Goal: Task Accomplishment & Management: Use online tool/utility

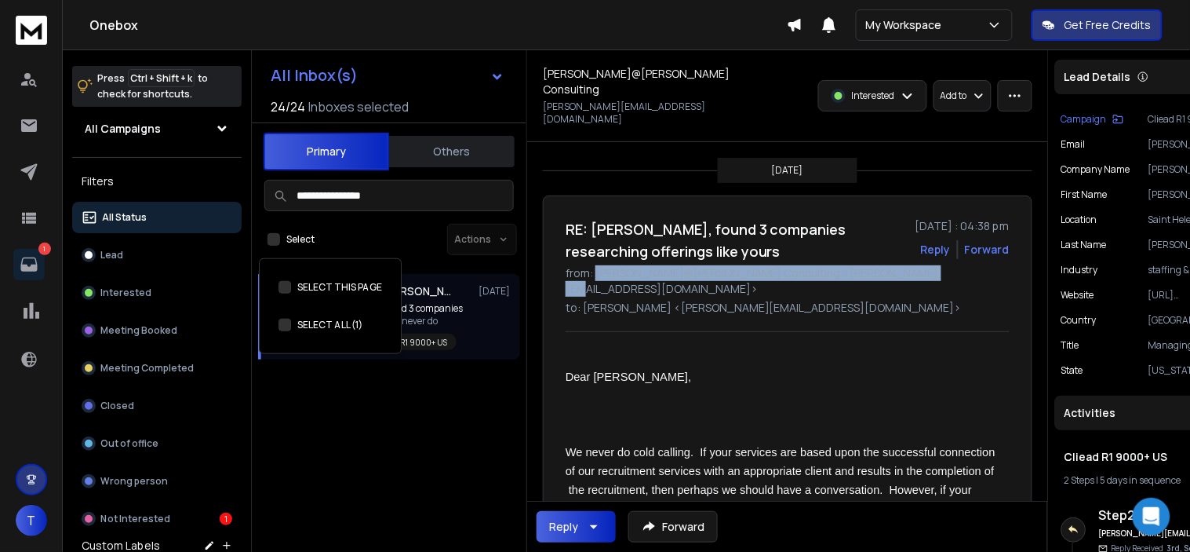
scroll to position [34, 0]
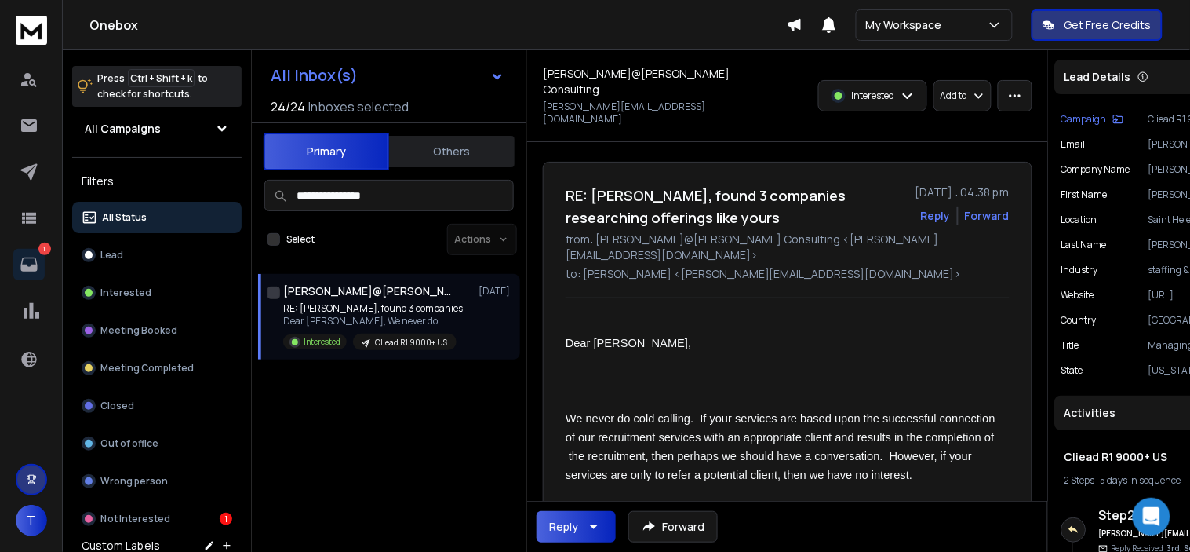
click at [354, 308] on p "RE: [PERSON_NAME], found 3 companies" at bounding box center [373, 308] width 180 height 13
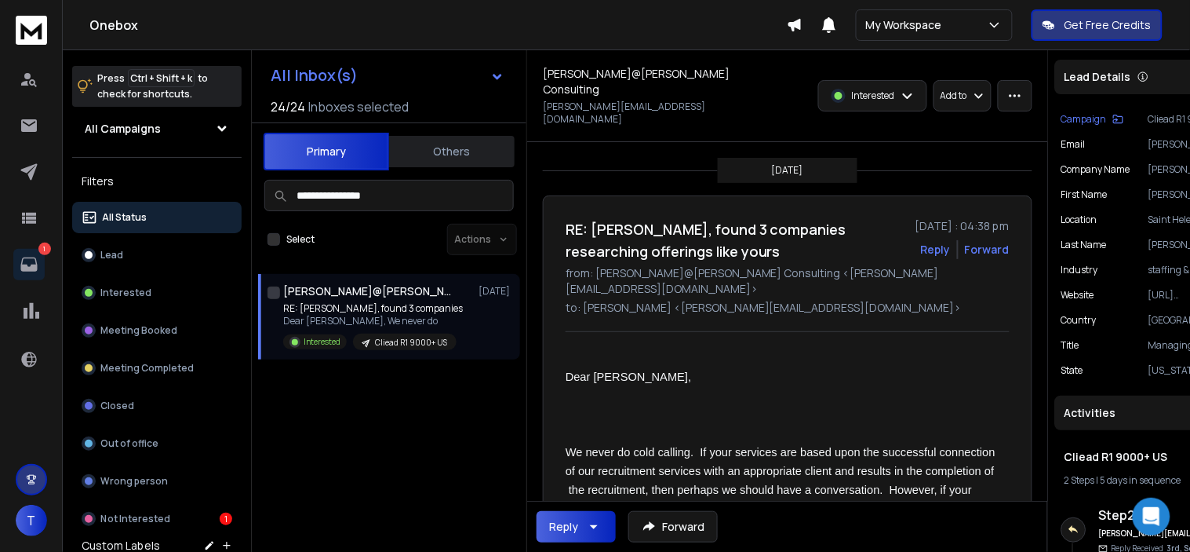
click at [422, 201] on input "**********" at bounding box center [389, 195] width 250 height 31
type input "*"
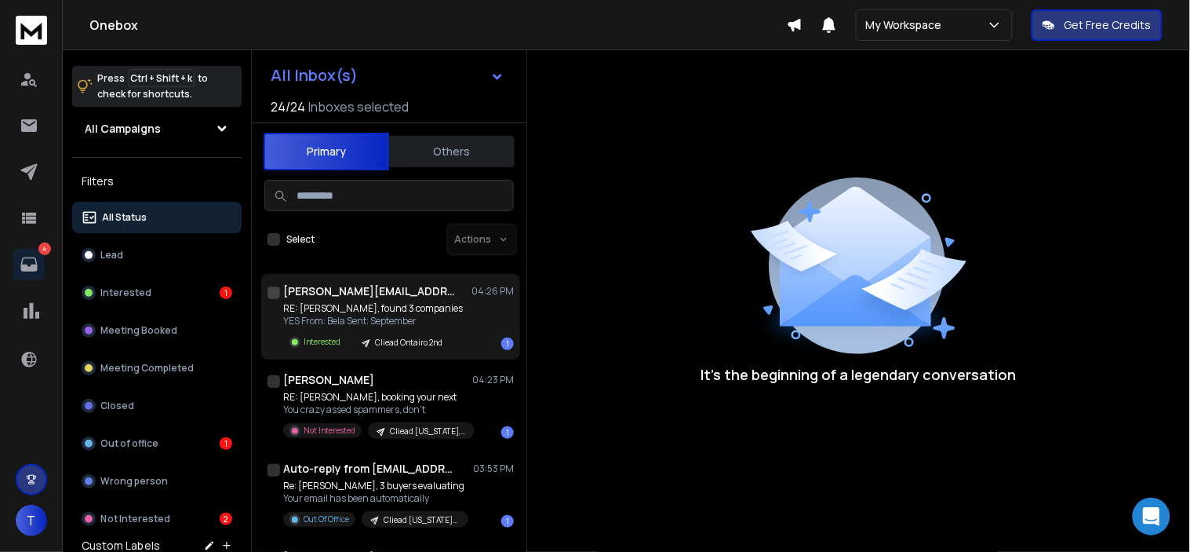
click at [340, 322] on p "YES From: Bela Sent: September" at bounding box center [373, 321] width 180 height 13
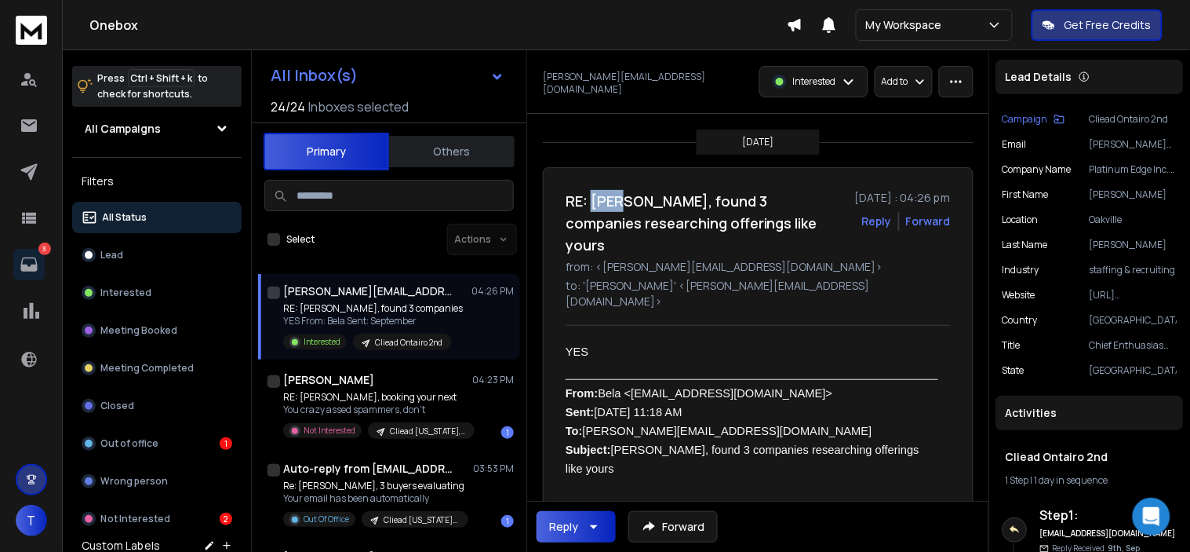
drag, startPoint x: 622, startPoint y: 201, endPoint x: 592, endPoint y: 204, distance: 30.0
click at [592, 204] on h1 "RE: [PERSON_NAME], found 3 companies researching offerings like yours" at bounding box center [706, 223] width 280 height 66
copy h1 "[PERSON_NAME]"
drag, startPoint x: 723, startPoint y: 245, endPoint x: 639, endPoint y: 244, distance: 84.0
click at [639, 259] on p "from: <mary@platinumedge.ca>" at bounding box center [758, 267] width 385 height 16
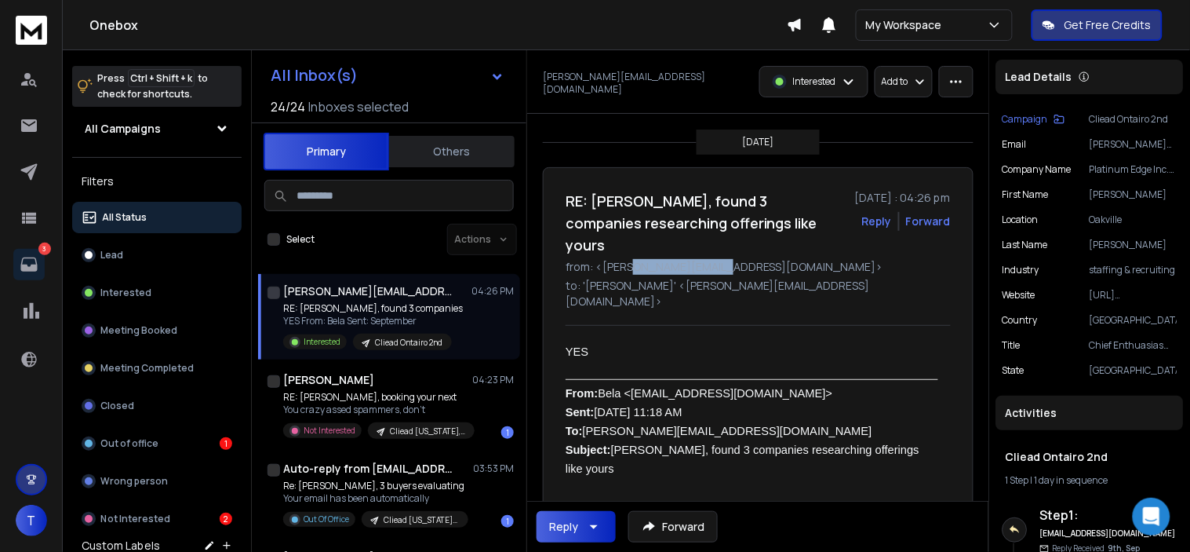
copy p "platinumedge.ca"
drag, startPoint x: 761, startPoint y: 239, endPoint x: 592, endPoint y: 242, distance: 168.7
click at [592, 259] on p "from: <mary@platinumedge.ca>" at bounding box center [758, 267] width 385 height 16
copy p "<[PERSON_NAME][EMAIL_ADDRESS][DOMAIN_NAME]>"
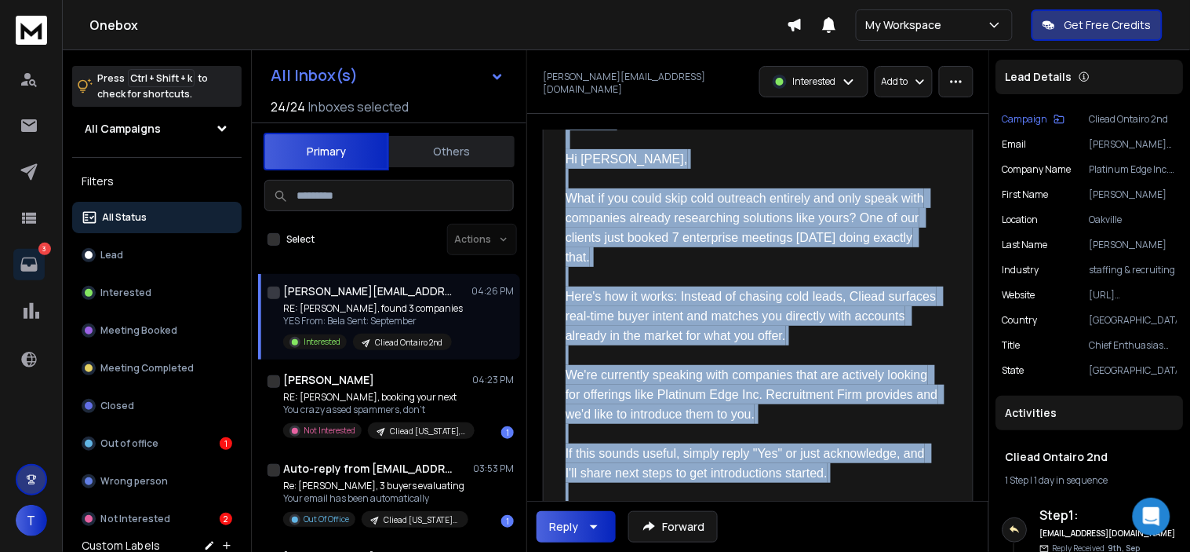
scroll to position [443, 0]
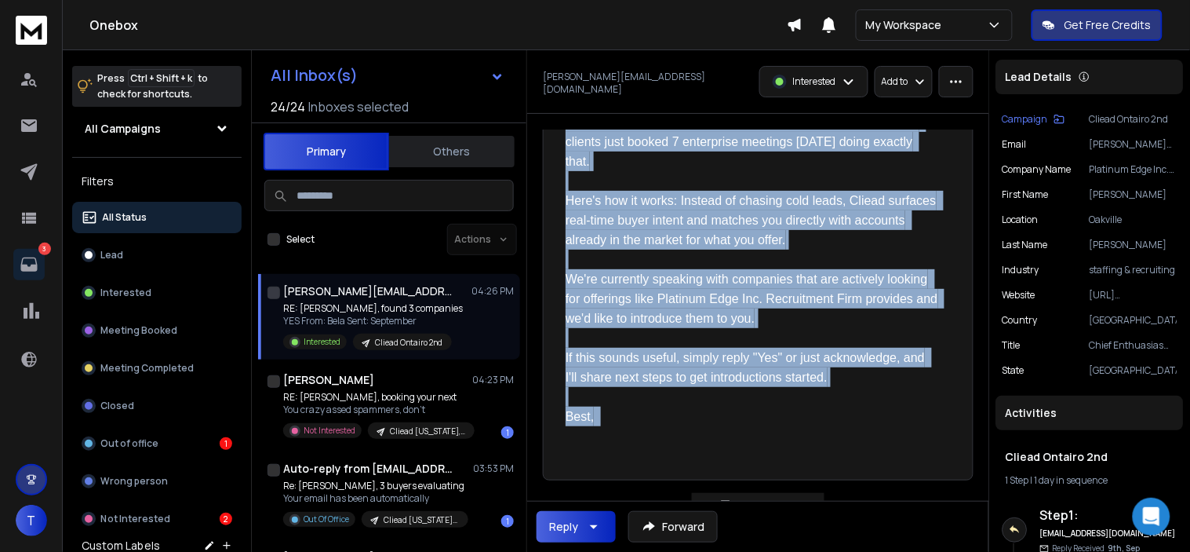
drag, startPoint x: 566, startPoint y: 192, endPoint x: 719, endPoint y: 592, distance: 428.4
click at [719, 551] on html "Get only verified leads with our AI-powered Lead Finder, starting at $22/mo Try…" at bounding box center [595, 276] width 1190 height 552
copy div "RE: Mary, found 3 companies researching offerings like yours 9 September 2025 :…"
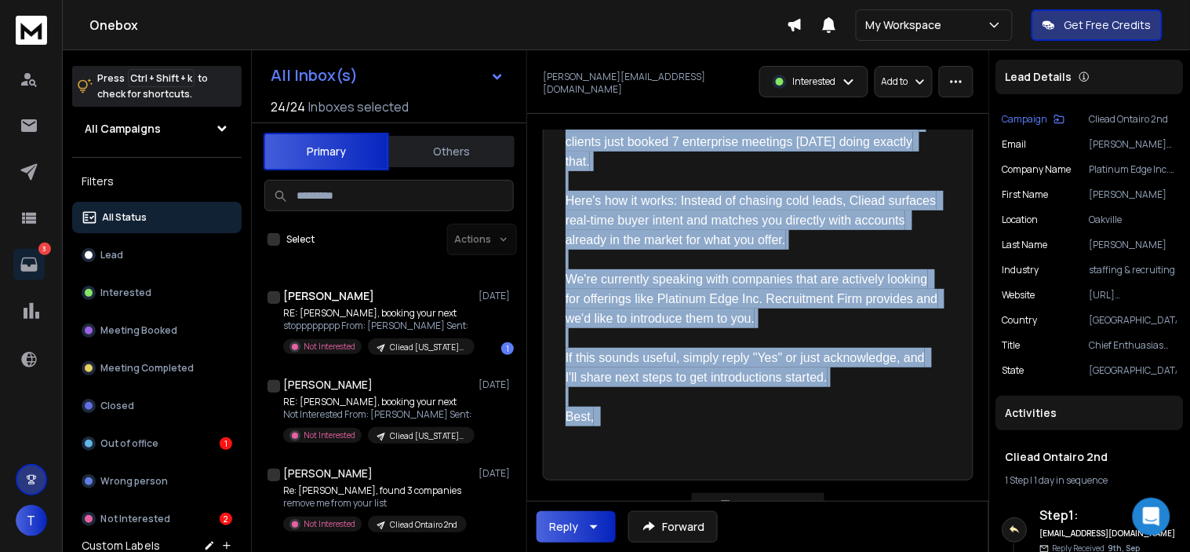
scroll to position [0, 0]
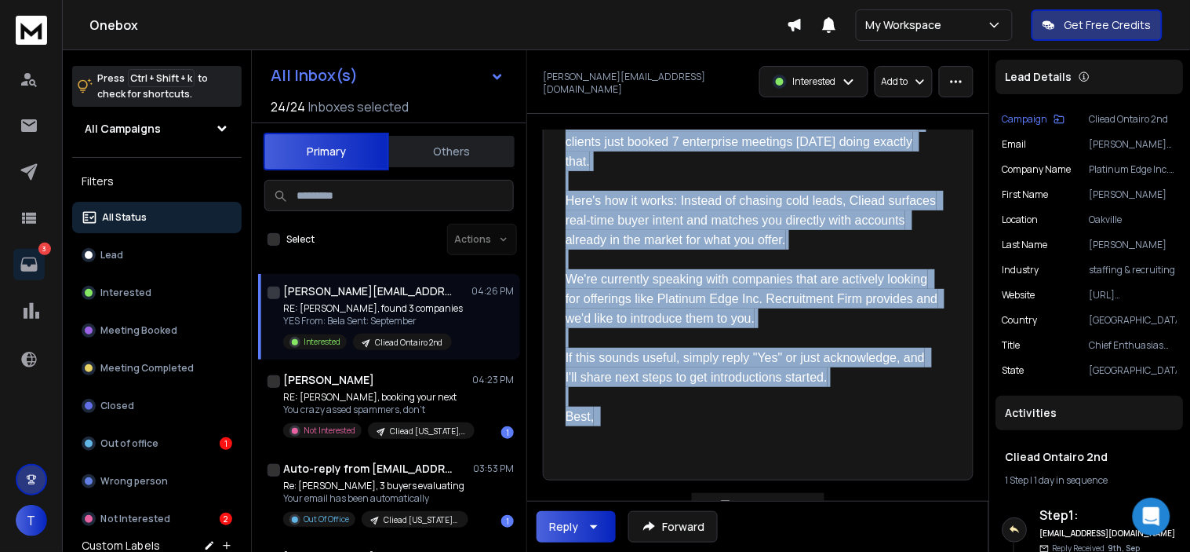
click at [359, 199] on input at bounding box center [389, 195] width 250 height 31
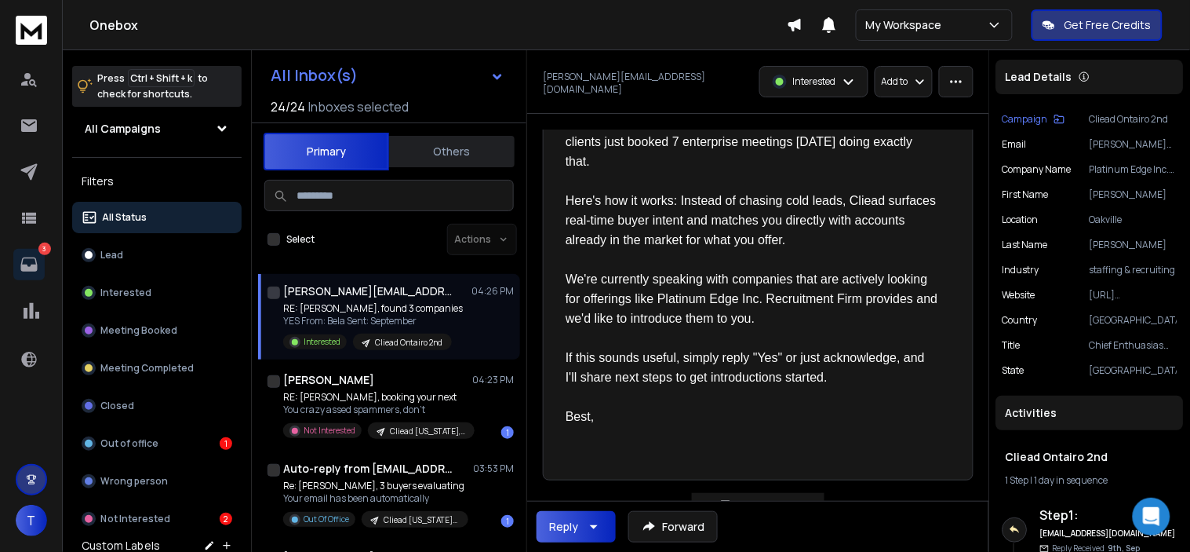
paste input "******"
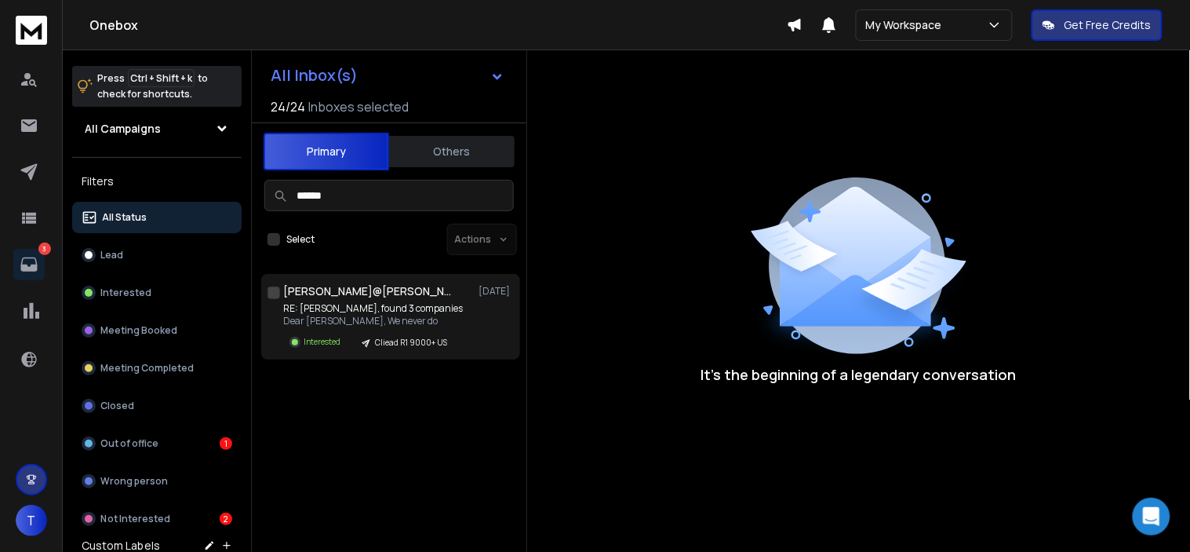
click at [330, 315] on p "Dear [PERSON_NAME], We never do" at bounding box center [373, 321] width 180 height 13
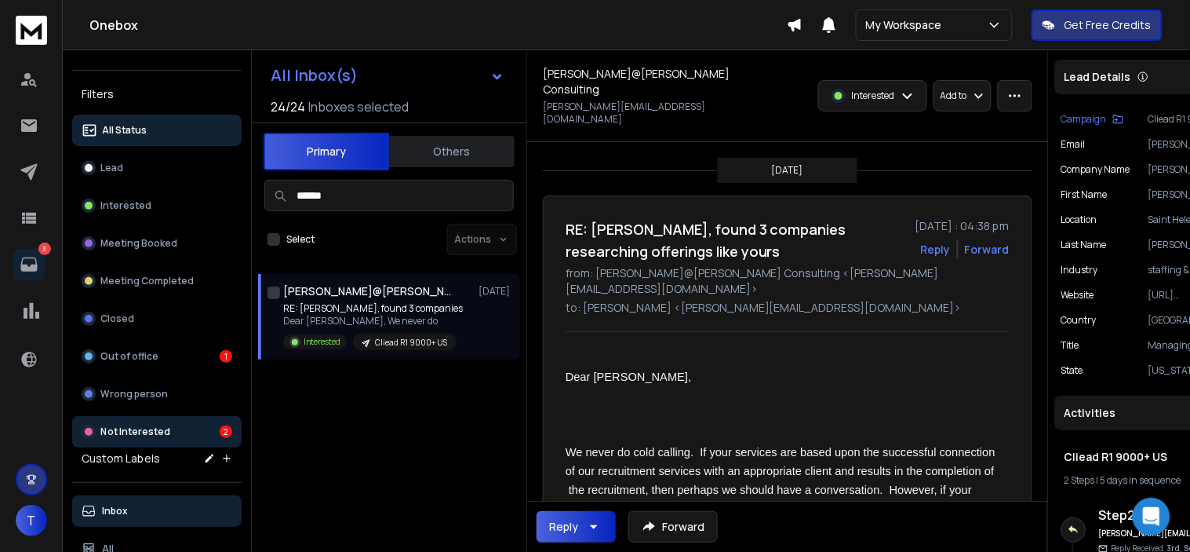
scroll to position [174, 0]
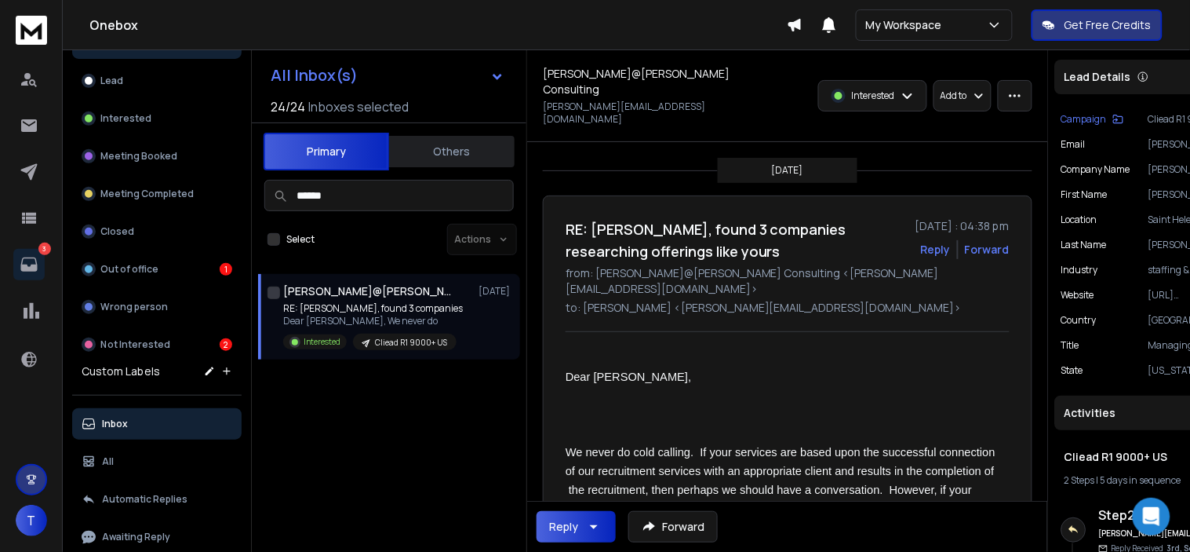
click at [365, 209] on input "******" at bounding box center [389, 195] width 250 height 31
type input "*"
click at [131, 259] on button "Out of office 1" at bounding box center [156, 268] width 169 height 31
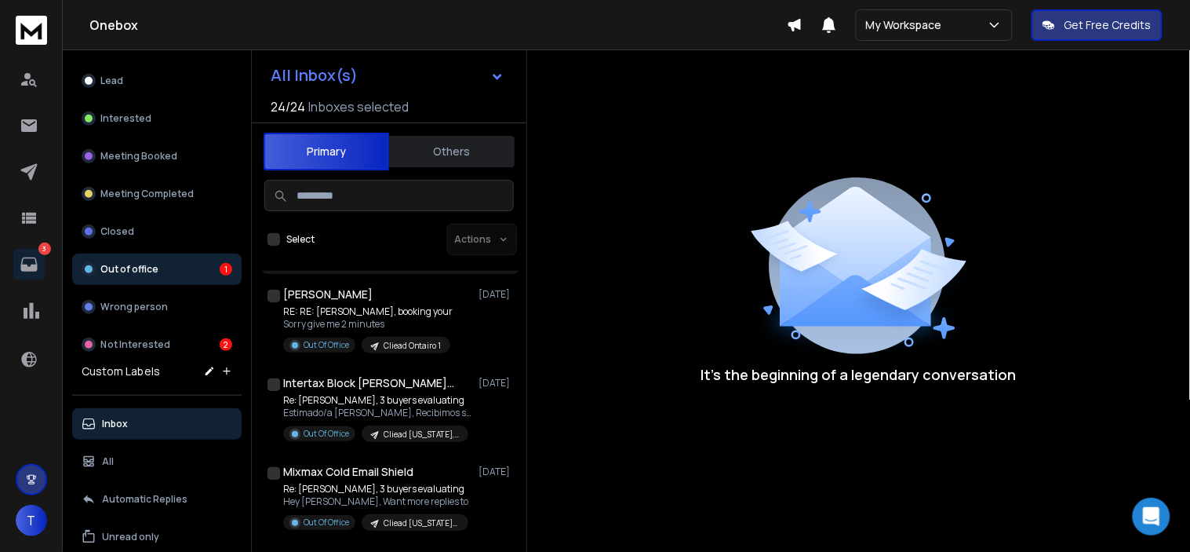
scroll to position [0, 0]
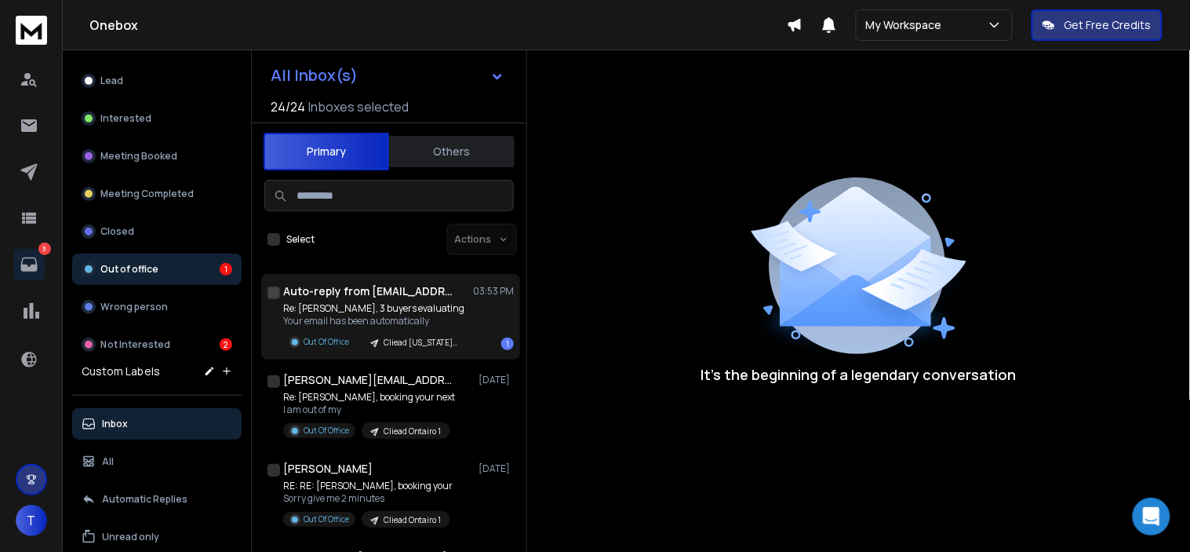
click at [346, 309] on p "Re: [PERSON_NAME], 3 buyers evaluating" at bounding box center [375, 308] width 185 height 13
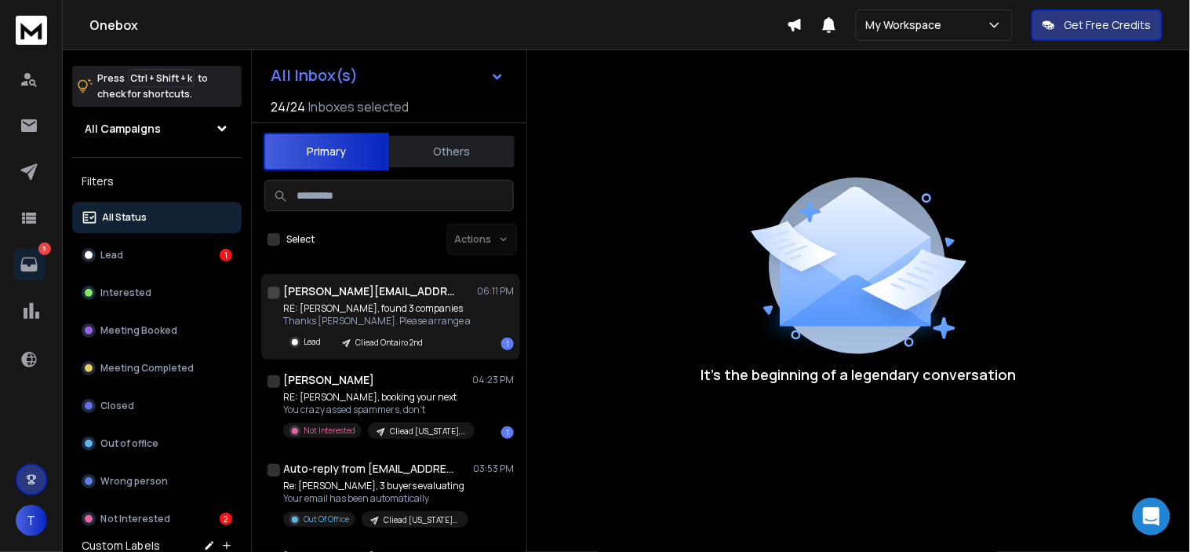
click at [410, 311] on p "RE: [PERSON_NAME], found 3 companies" at bounding box center [377, 308] width 188 height 13
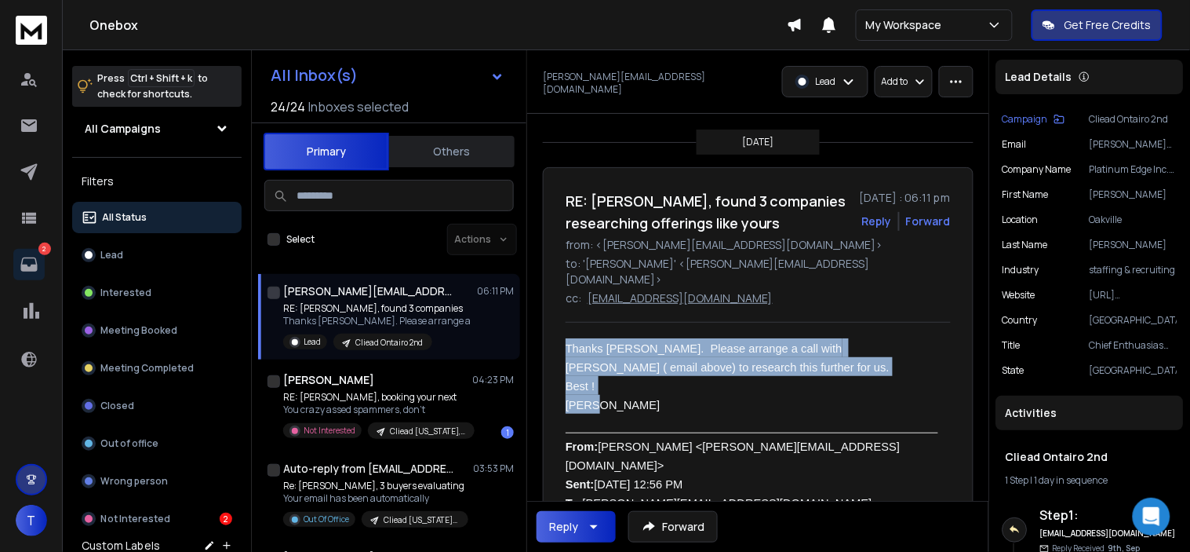
drag, startPoint x: 568, startPoint y: 332, endPoint x: 613, endPoint y: 385, distance: 69.6
copy div "Thanks [PERSON_NAME]. Please arrange a call with [PERSON_NAME] ( email above) t…"
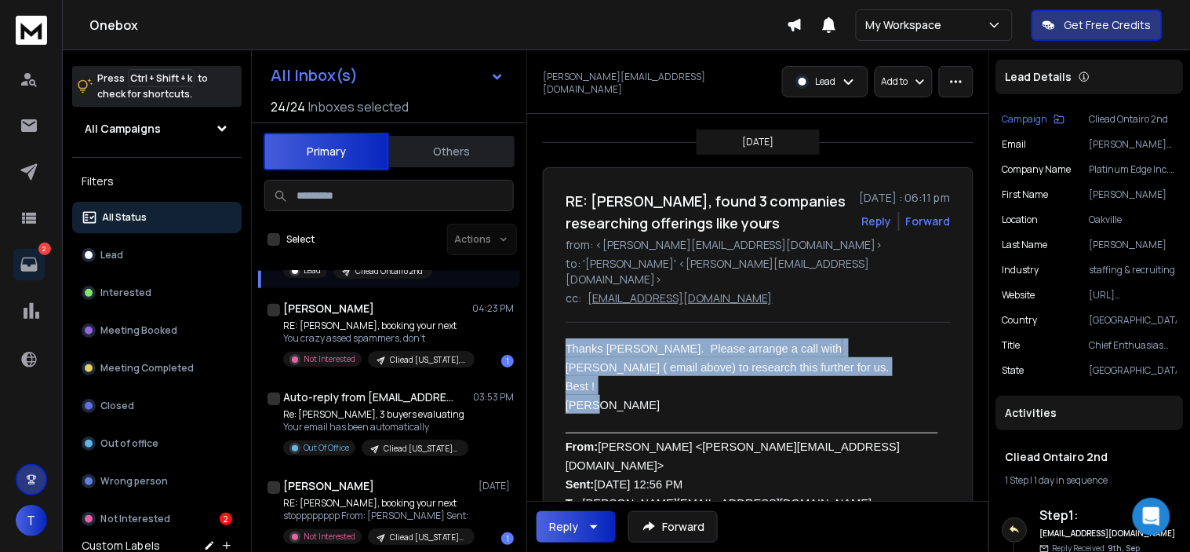
scroll to position [75, 0]
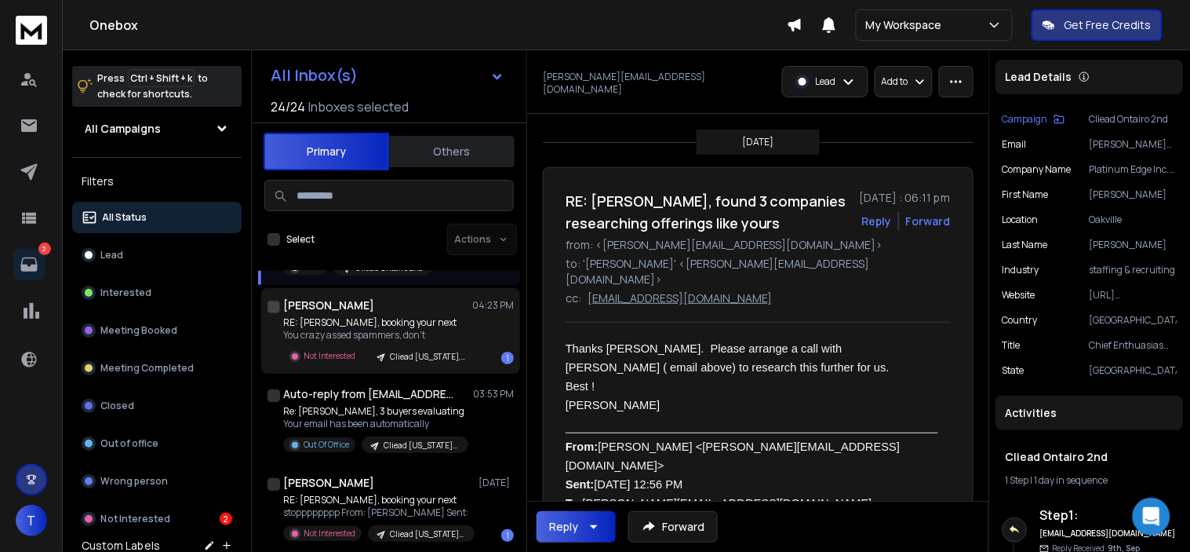
click at [346, 322] on p "RE: [PERSON_NAME], booking your next" at bounding box center [377, 322] width 188 height 13
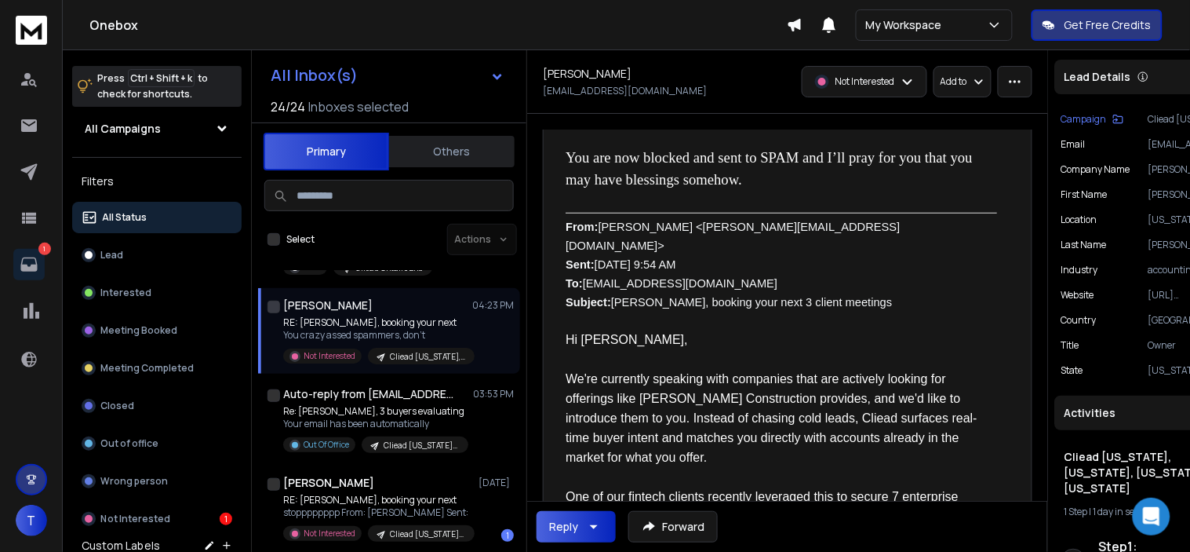
scroll to position [339, 0]
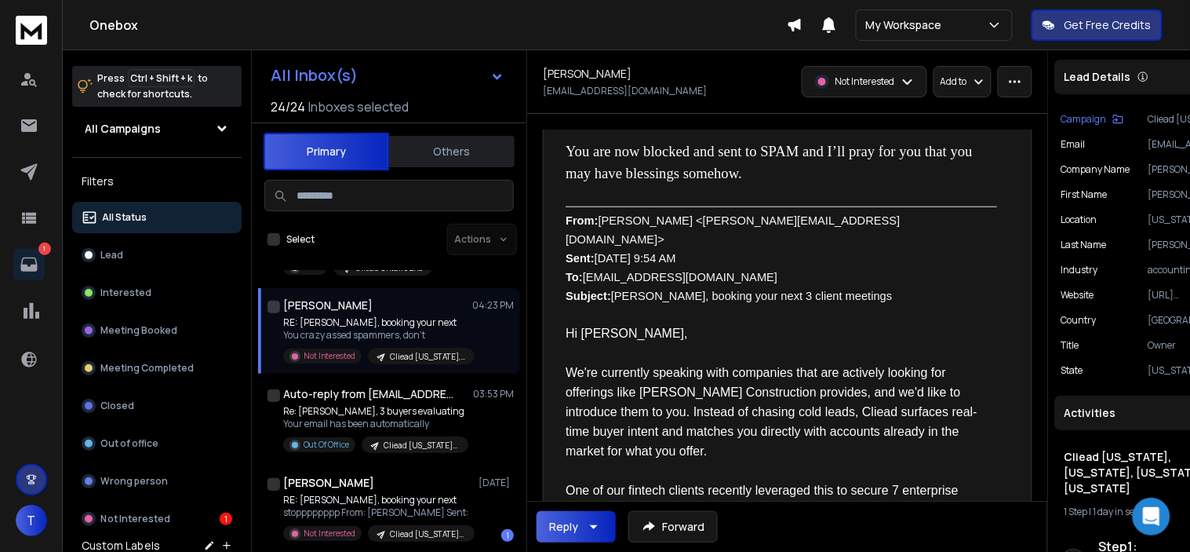
click at [687, 386] on span "We're currently speaking with companies that are actively looking for offerings…" at bounding box center [772, 412] width 412 height 92
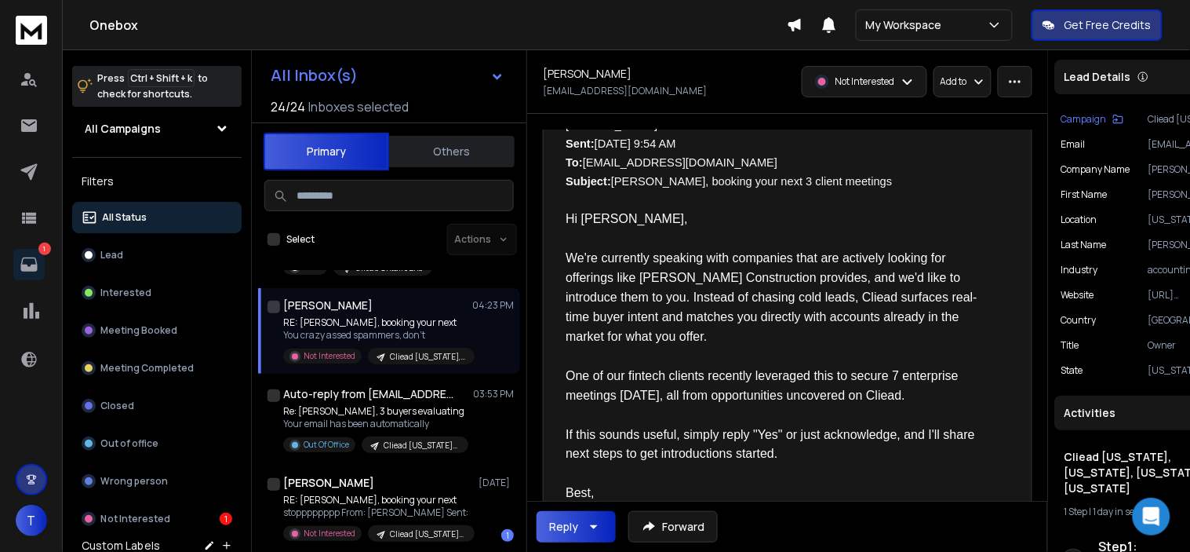
scroll to position [461, 0]
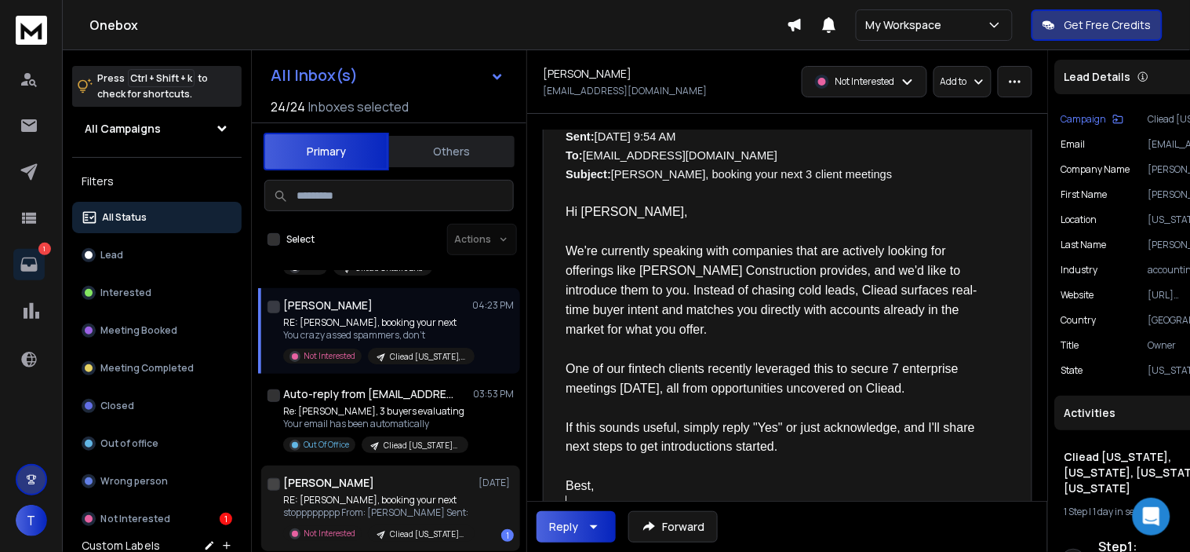
click at [361, 510] on p "stopppppppp From: [PERSON_NAME] Sent:" at bounding box center [377, 512] width 188 height 13
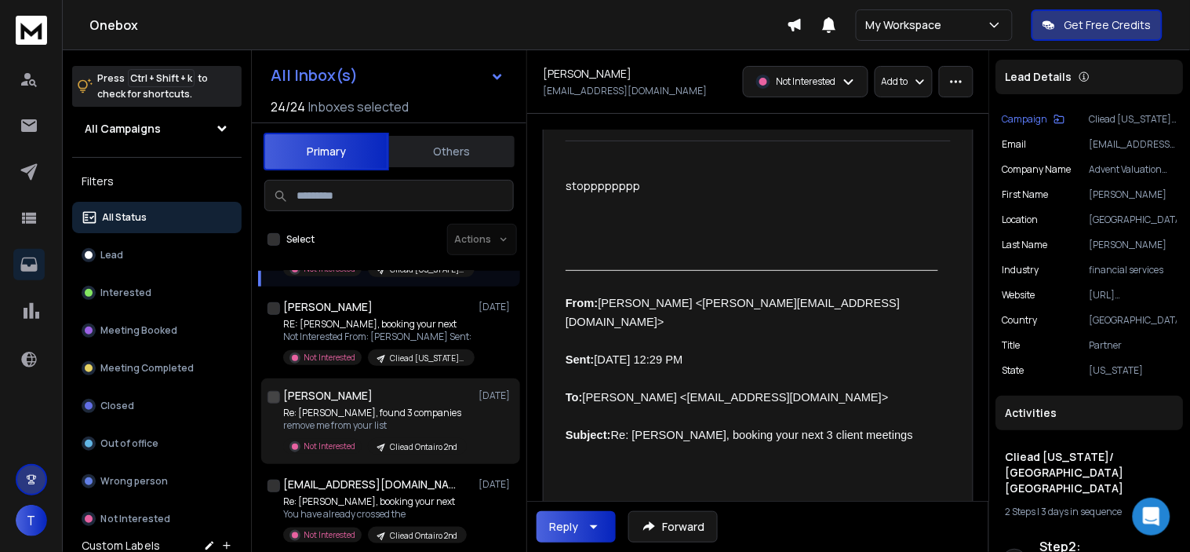
scroll to position [239, 0]
